Goal: Task Accomplishment & Management: Use online tool/utility

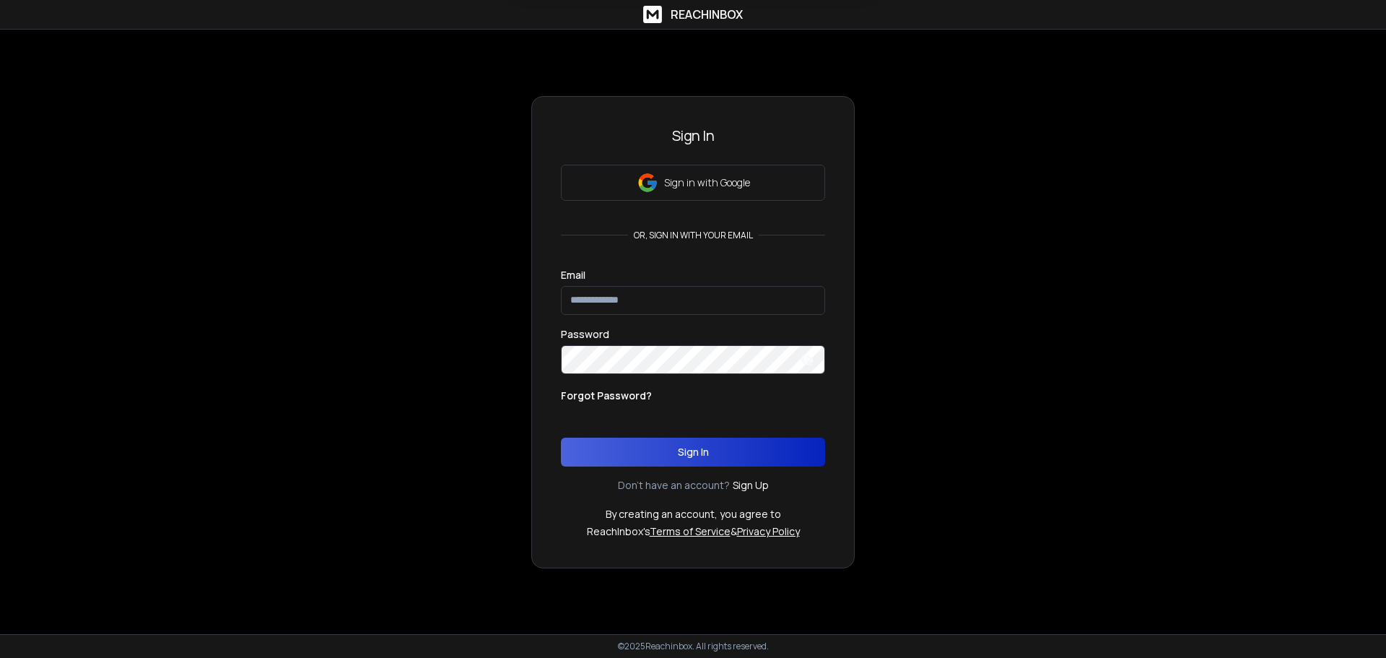
type input "**********"
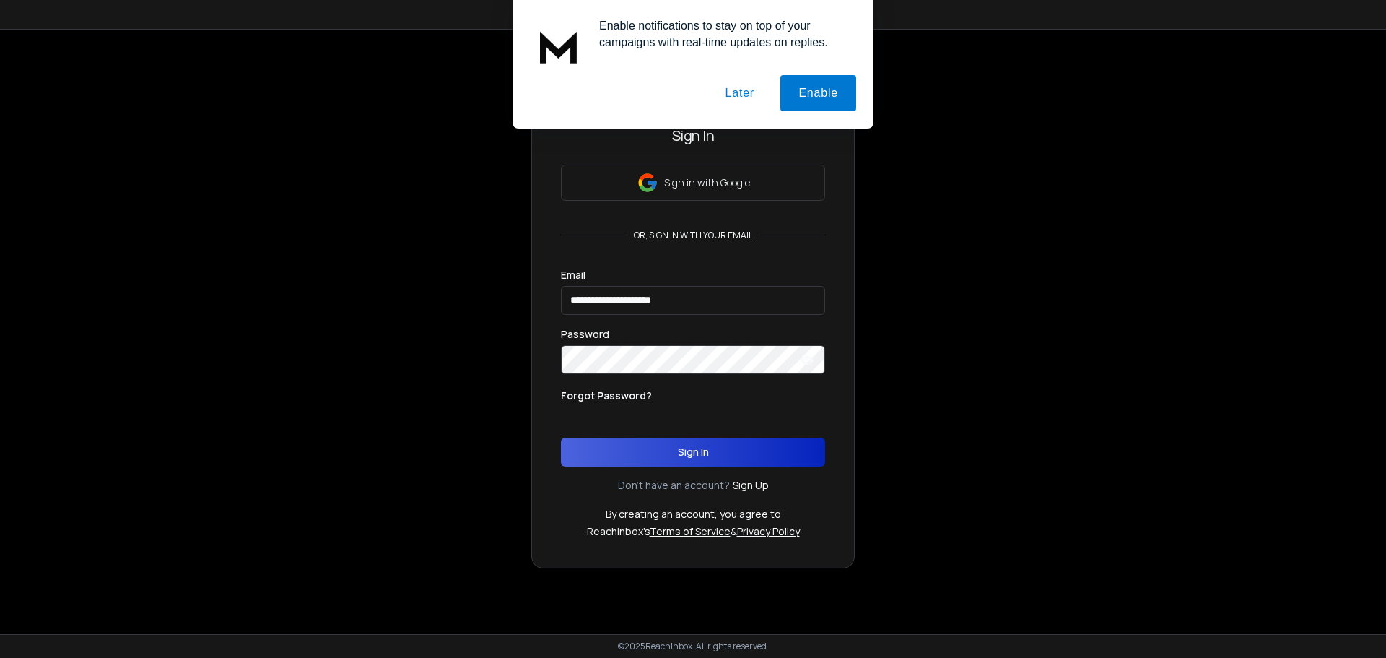
click at [707, 447] on button "Sign In" at bounding box center [693, 451] width 264 height 29
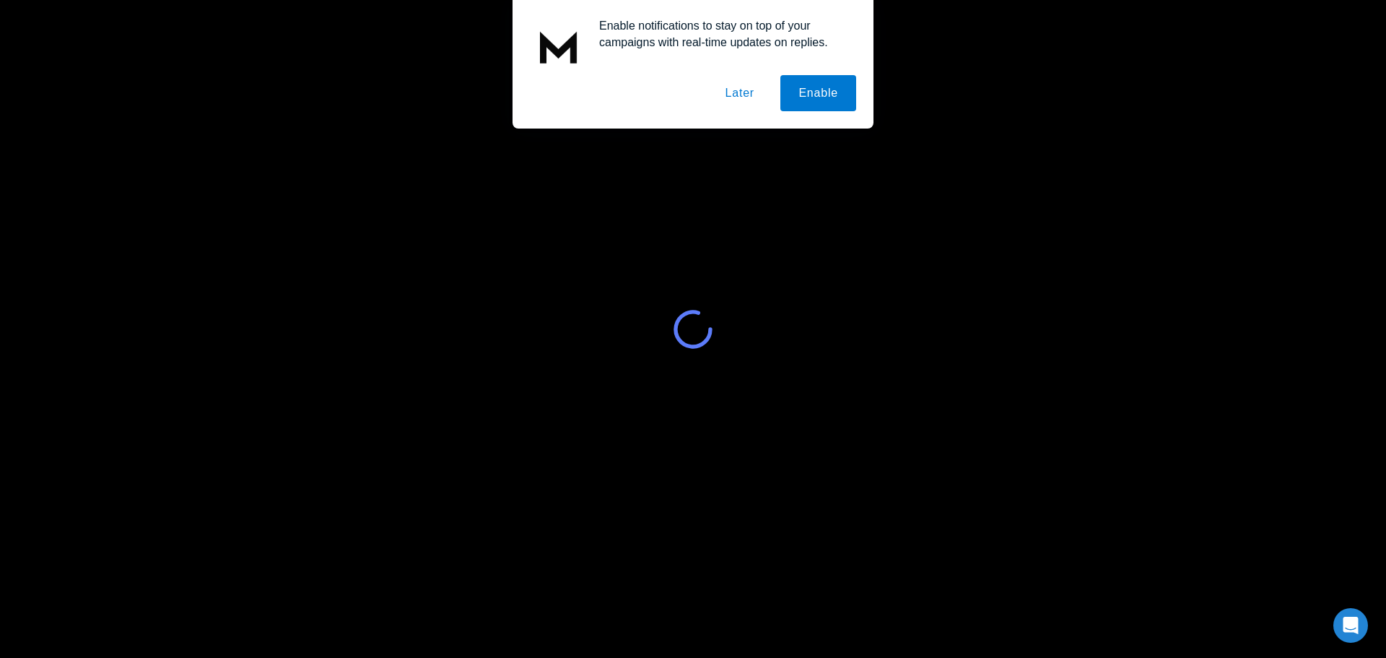
drag, startPoint x: 739, startPoint y: 90, endPoint x: 991, endPoint y: 136, distance: 256.9
click at [739, 90] on button "Later" at bounding box center [739, 93] width 65 height 36
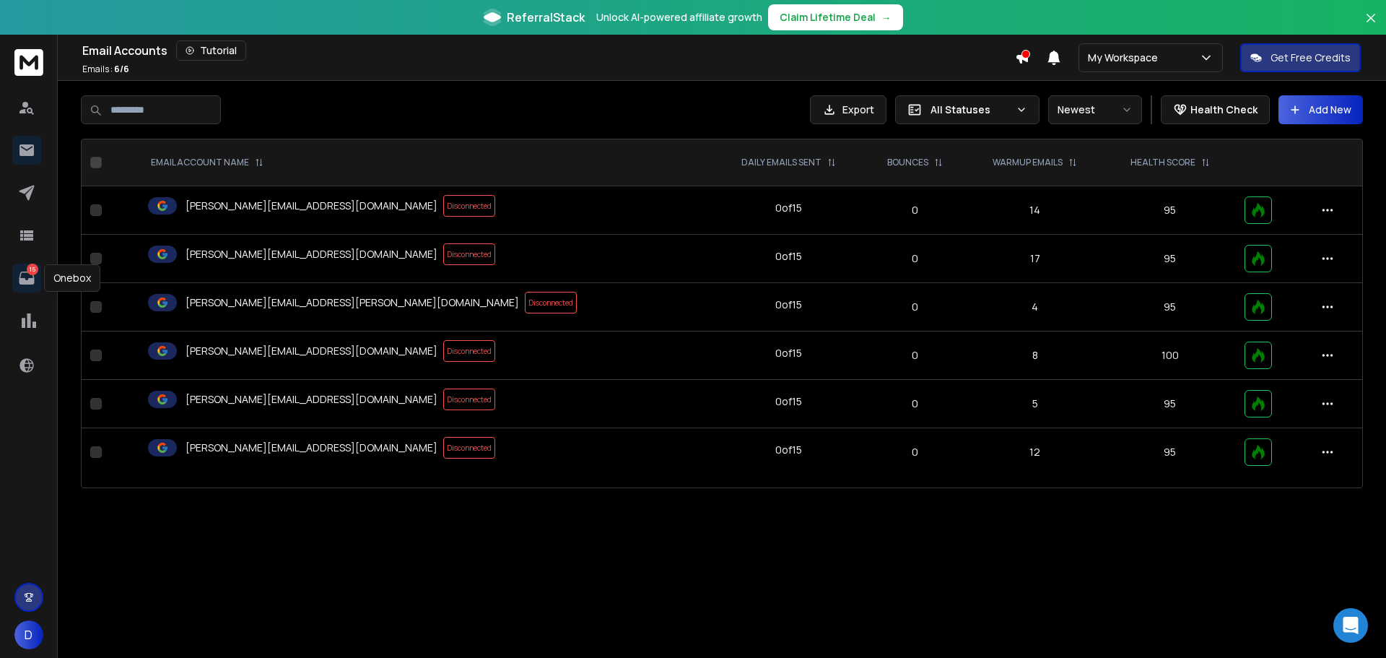
click at [27, 267] on p "15" at bounding box center [33, 269] width 12 height 12
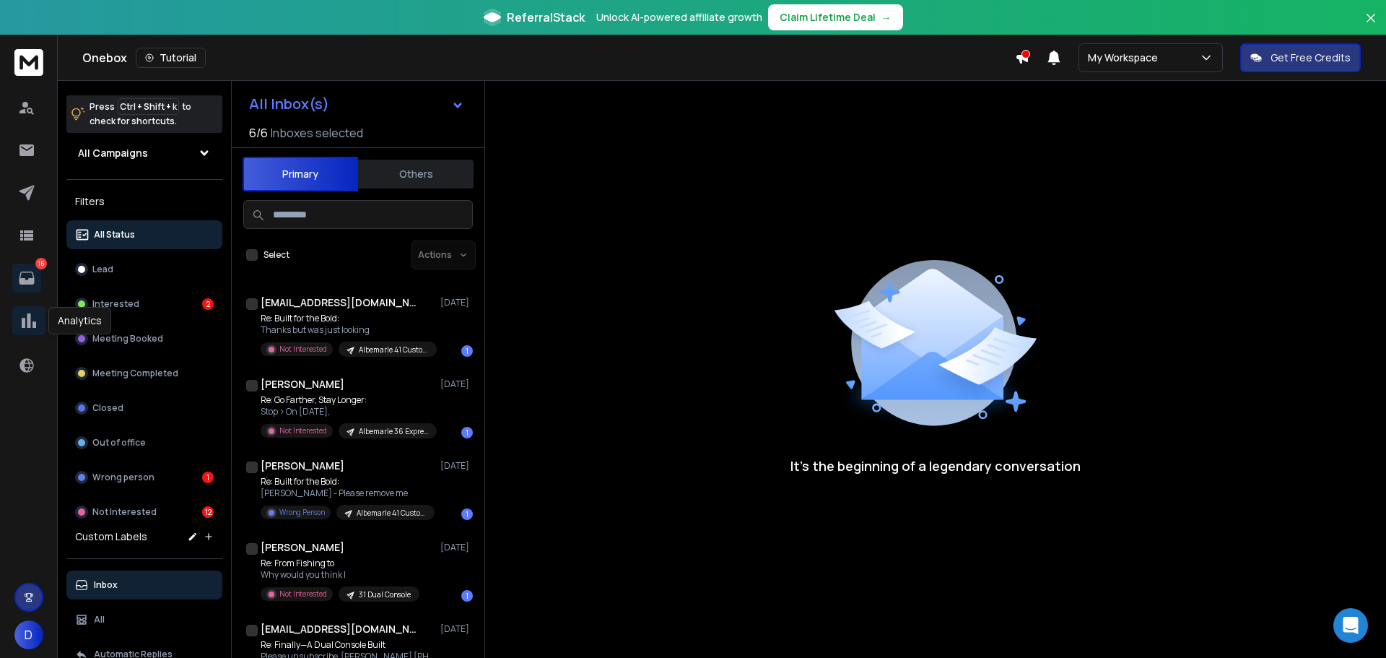
click at [25, 324] on icon at bounding box center [29, 321] width 22 height 22
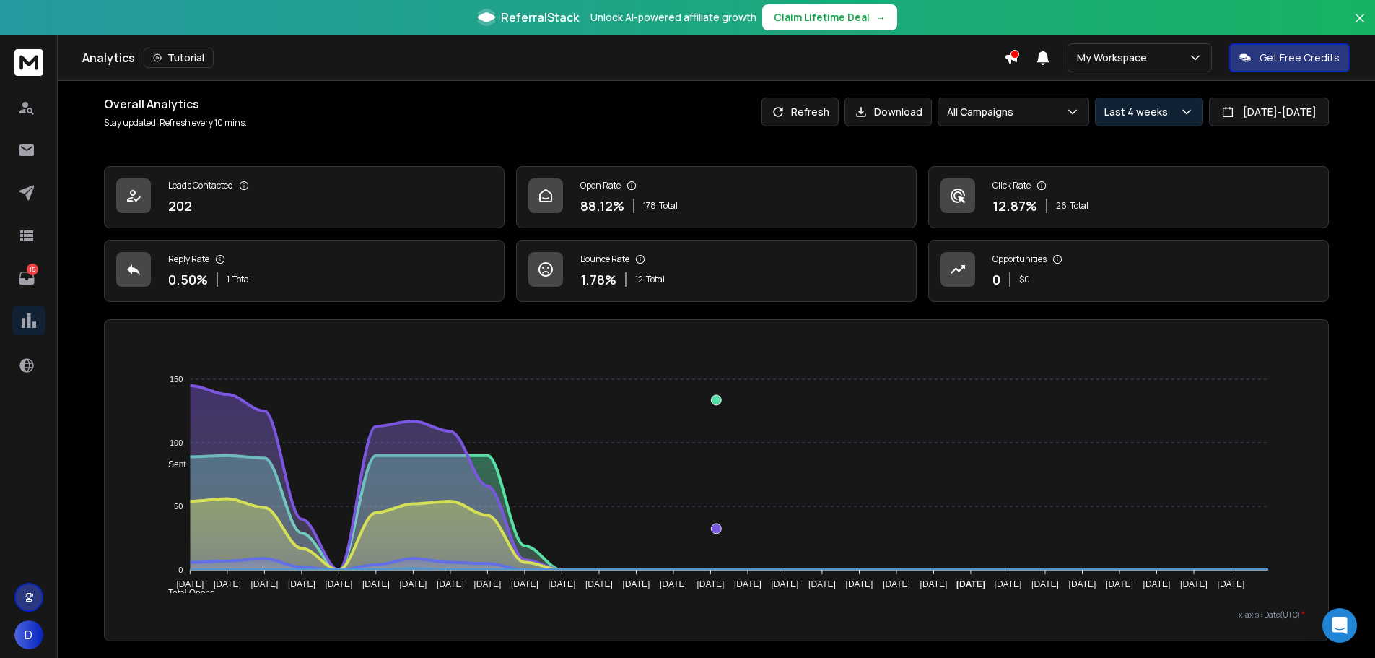
click at [1180, 110] on icon "button" at bounding box center [1187, 112] width 14 height 14
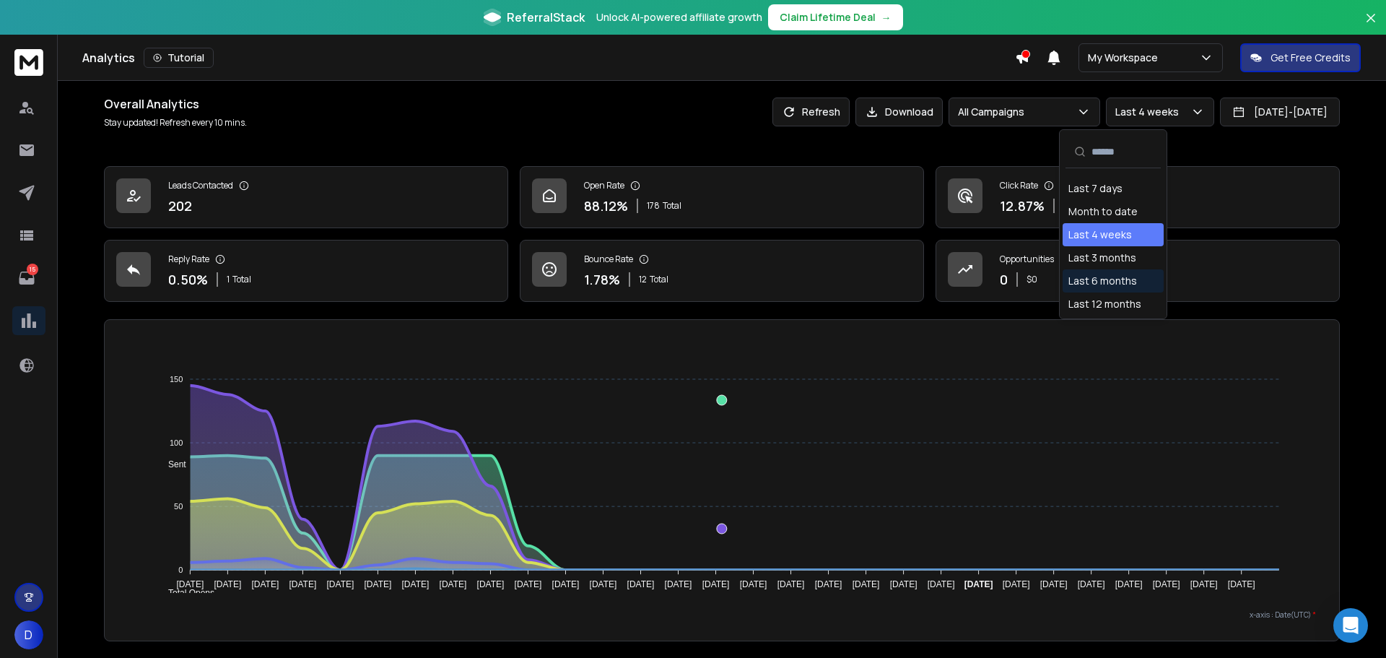
click at [1123, 280] on div "Last 6 months" at bounding box center [1102, 281] width 69 height 14
